Goal: Task Accomplishment & Management: Manage account settings

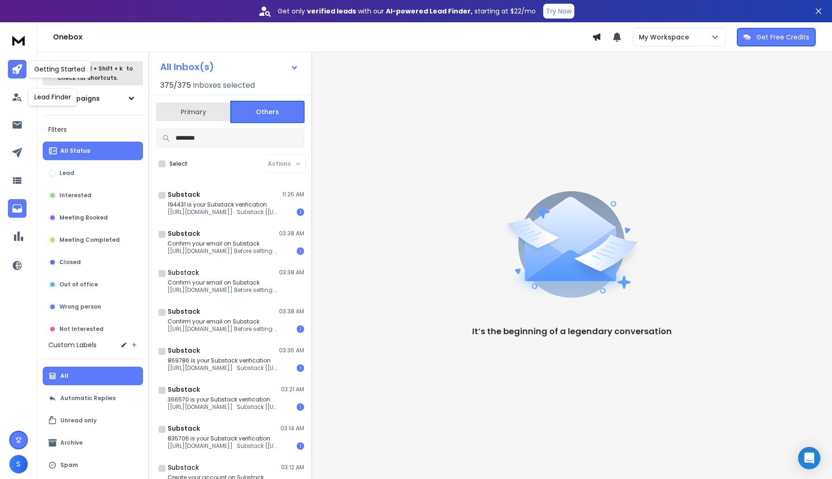
click at [13, 66] on icon at bounding box center [17, 69] width 11 height 11
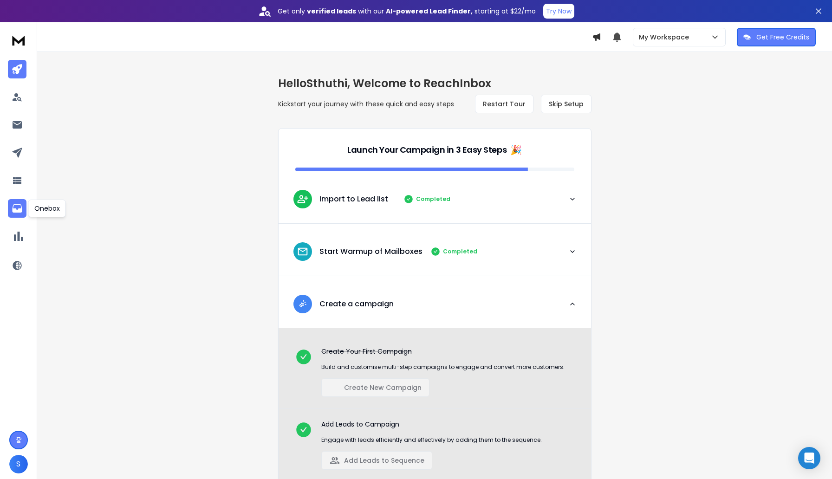
click at [25, 204] on link at bounding box center [17, 208] width 19 height 19
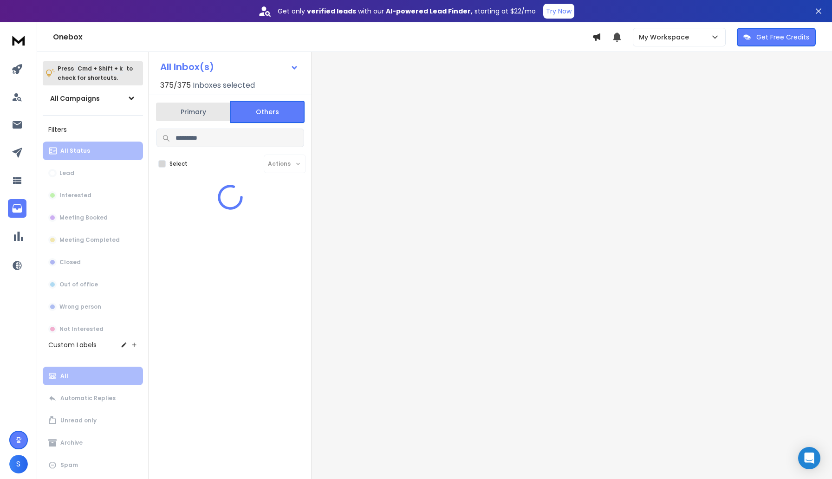
click at [257, 110] on button "Others" at bounding box center [267, 112] width 74 height 22
click at [226, 141] on input at bounding box center [230, 138] width 148 height 19
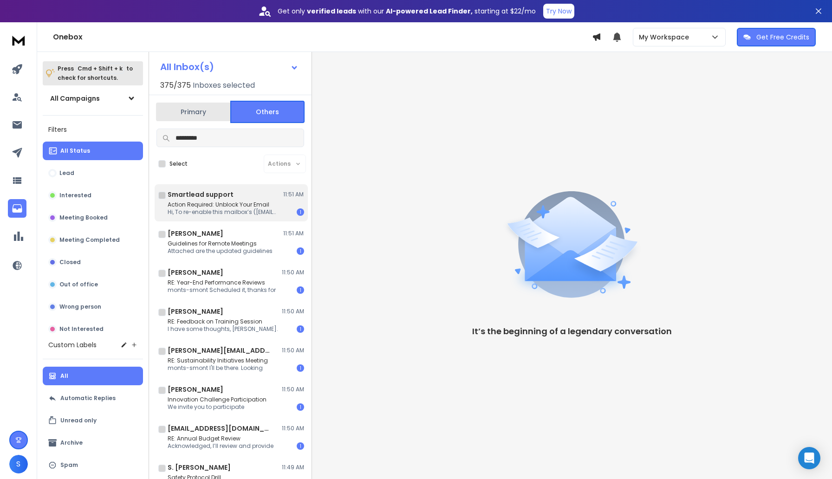
type input "*********"
click at [254, 203] on p "Action Required: Unblock Your Email" at bounding box center [223, 204] width 111 height 7
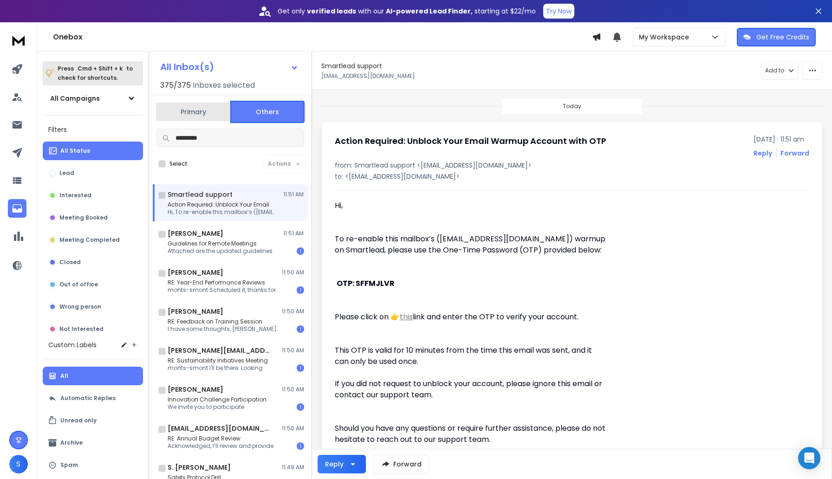
click at [366, 287] on b "OTP: SFFMJLVR" at bounding box center [366, 283] width 58 height 11
copy b "SFFMJLVR"
click at [20, 40] on img at bounding box center [18, 40] width 19 height 17
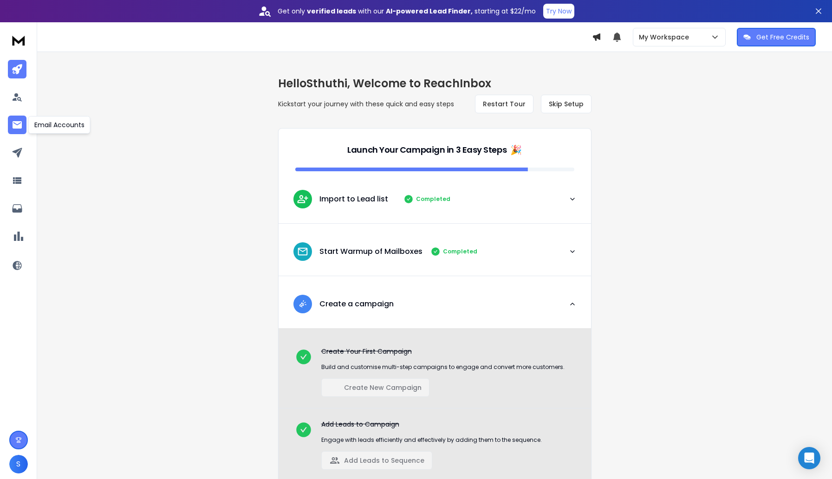
click at [15, 124] on icon at bounding box center [17, 124] width 11 height 11
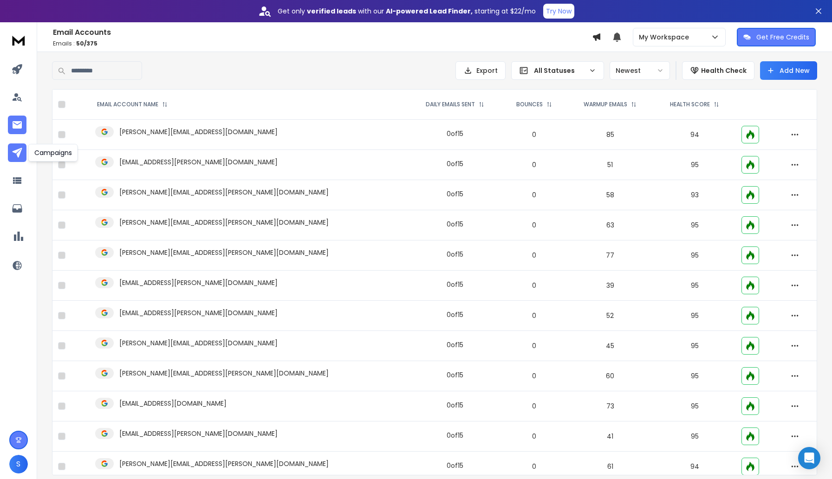
click at [13, 150] on icon at bounding box center [17, 152] width 11 height 11
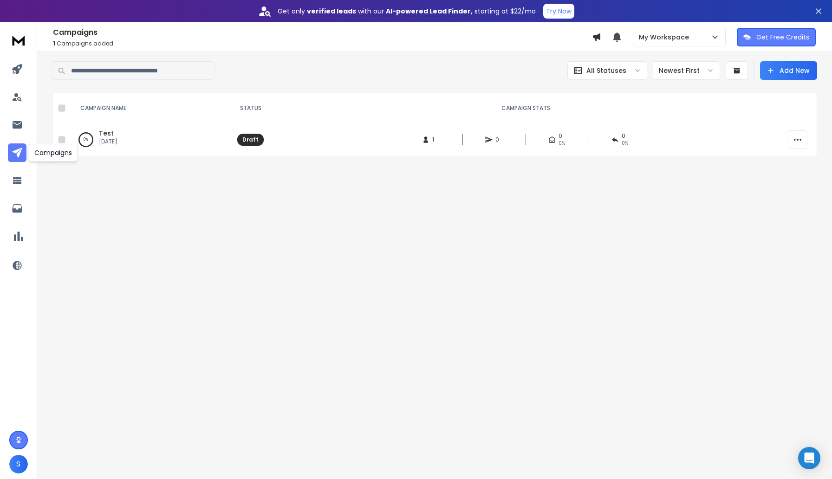
click at [7, 130] on div "S" at bounding box center [18, 252] width 37 height 461
click at [14, 123] on icon at bounding box center [17, 124] width 11 height 11
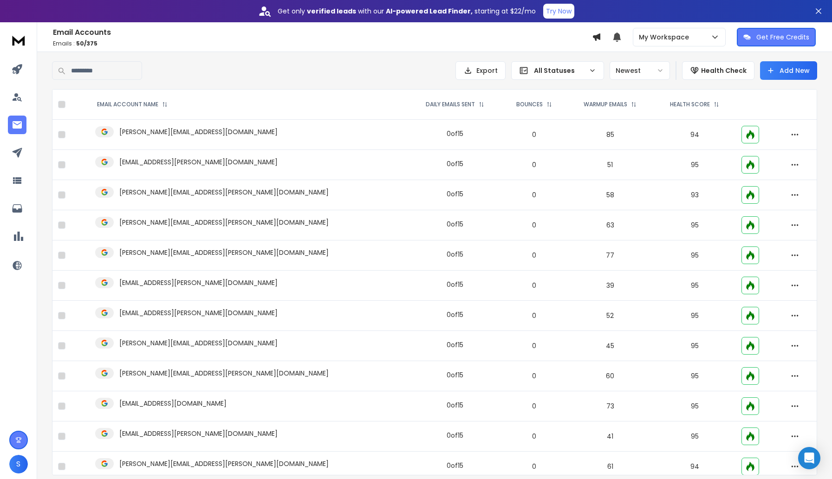
click at [555, 72] on p "All Statuses" at bounding box center [559, 70] width 51 height 9
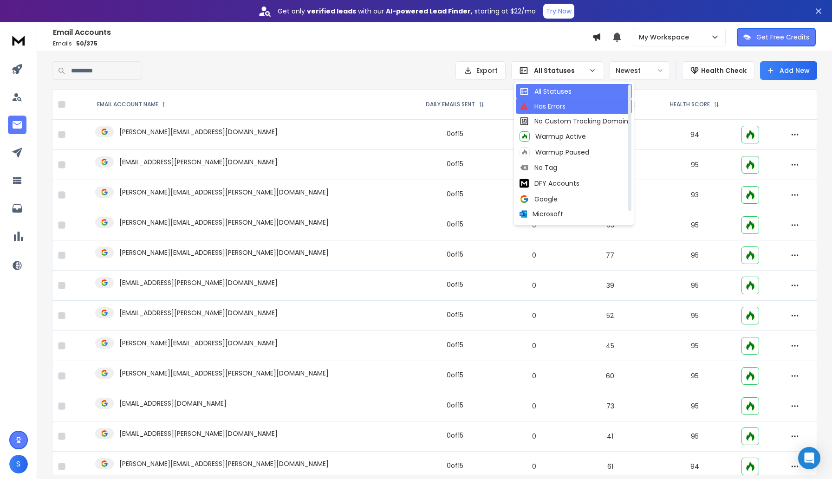
click at [549, 108] on div "Has Errors" at bounding box center [543, 106] width 46 height 9
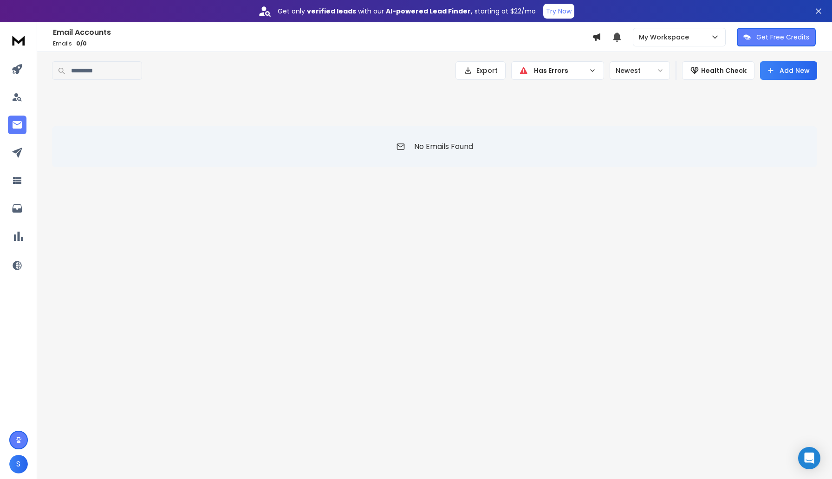
click at [551, 71] on p "Has Errors" at bounding box center [559, 70] width 51 height 9
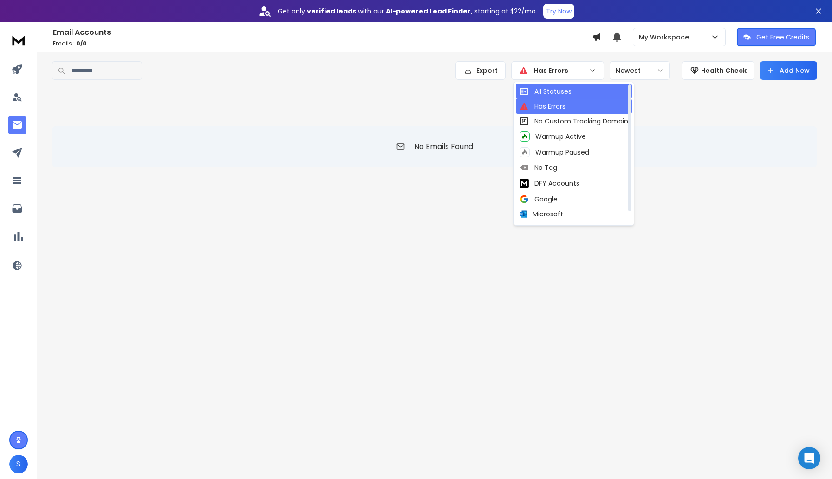
click at [536, 91] on div "All Statuses" at bounding box center [546, 91] width 52 height 9
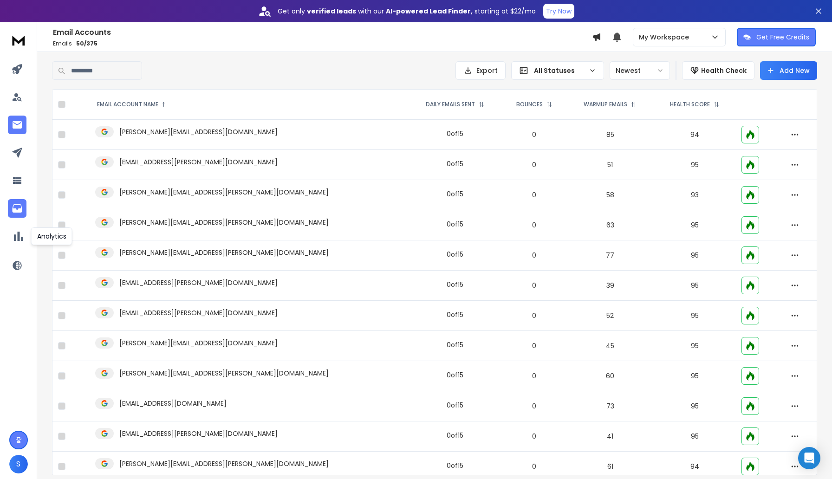
click at [18, 209] on icon at bounding box center [17, 208] width 10 height 8
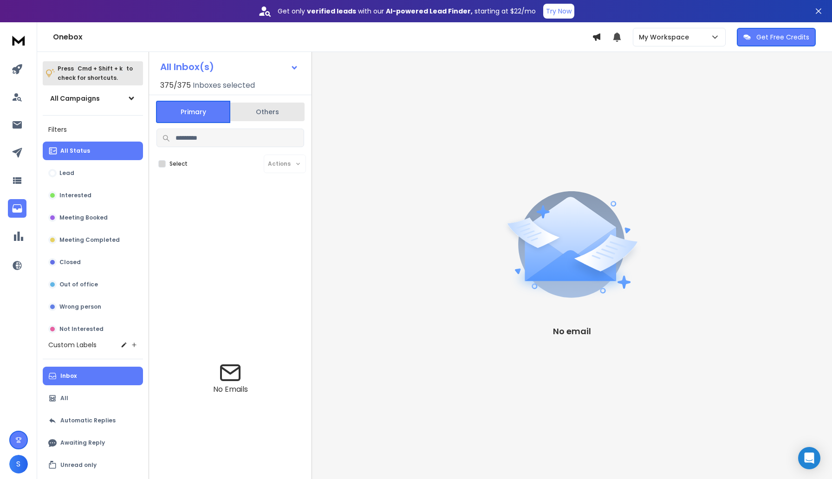
click at [267, 110] on button "Others" at bounding box center [267, 112] width 74 height 20
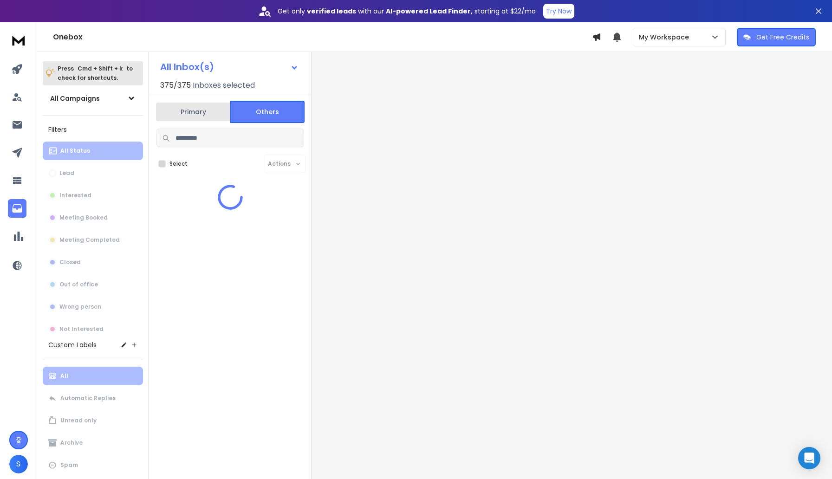
click at [220, 143] on input at bounding box center [230, 138] width 148 height 19
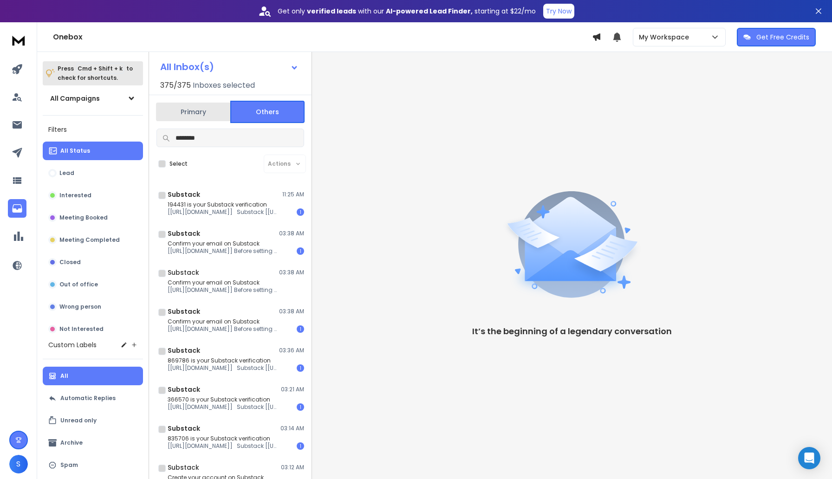
type input "********"
